Goal: Task Accomplishment & Management: Use online tool/utility

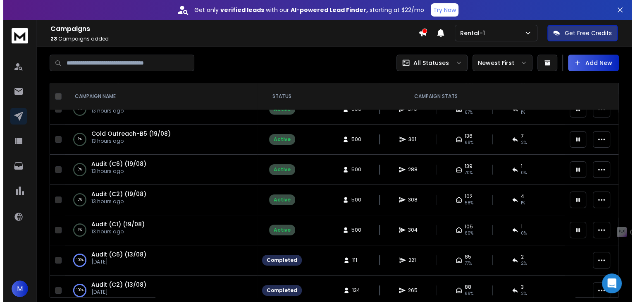
scroll to position [83, 0]
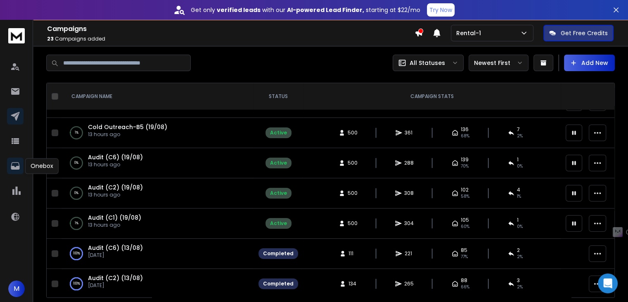
click at [15, 163] on icon at bounding box center [15, 166] width 10 height 10
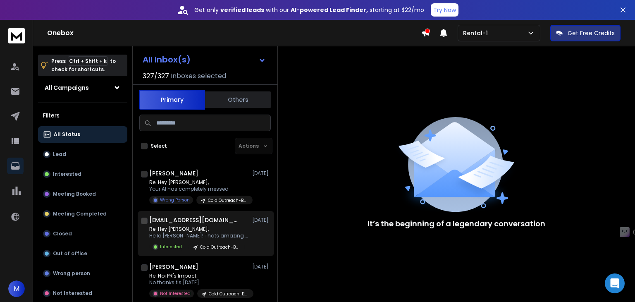
click at [224, 228] on p "Re: Hey Adrijana," at bounding box center [198, 229] width 99 height 7
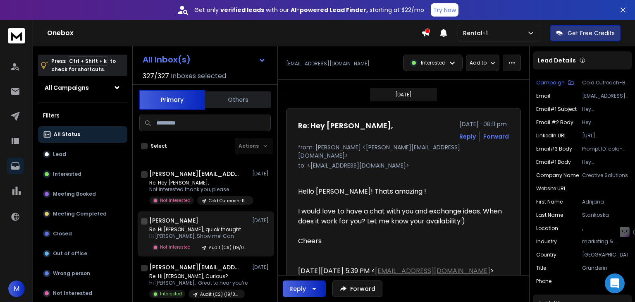
scroll to position [165, 0]
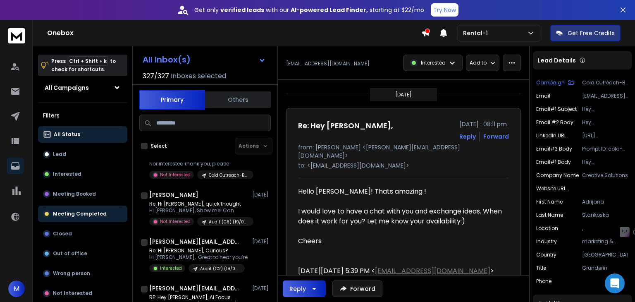
click at [70, 212] on p "Meeting Completed" at bounding box center [80, 213] width 54 height 7
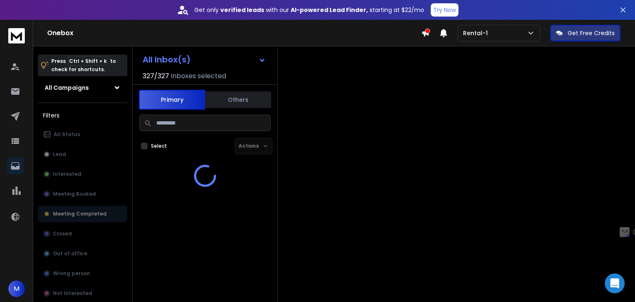
scroll to position [0, 0]
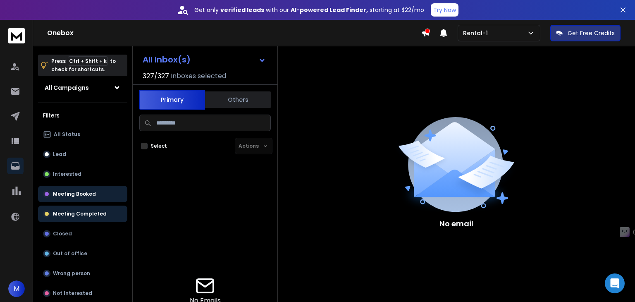
click at [76, 191] on p "Meeting Booked" at bounding box center [74, 193] width 43 height 7
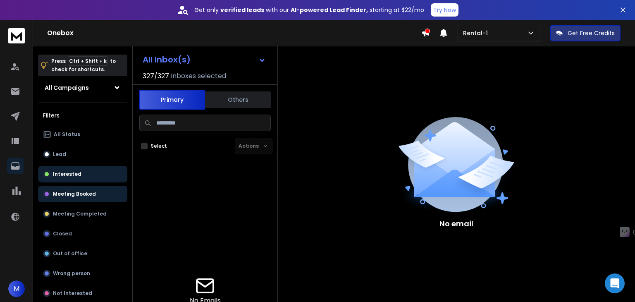
click at [79, 174] on button "Interested" at bounding box center [82, 174] width 89 height 17
